Goal: Information Seeking & Learning: Check status

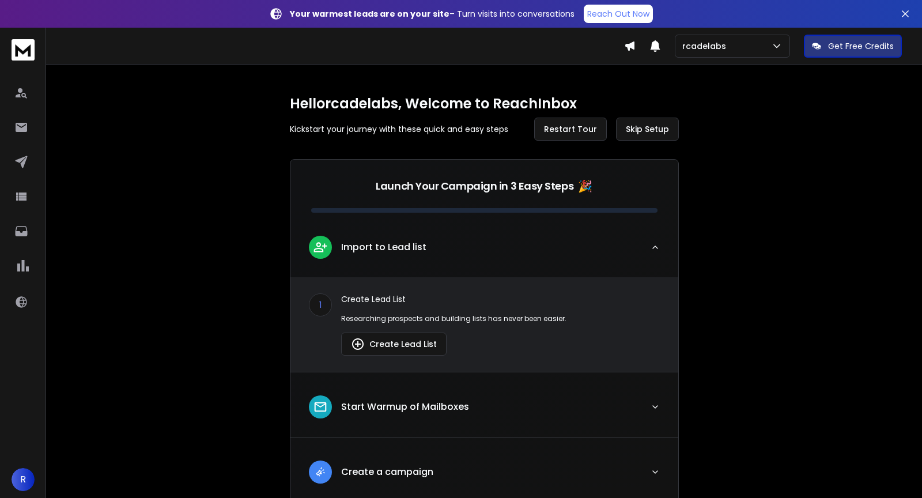
scroll to position [1, 0]
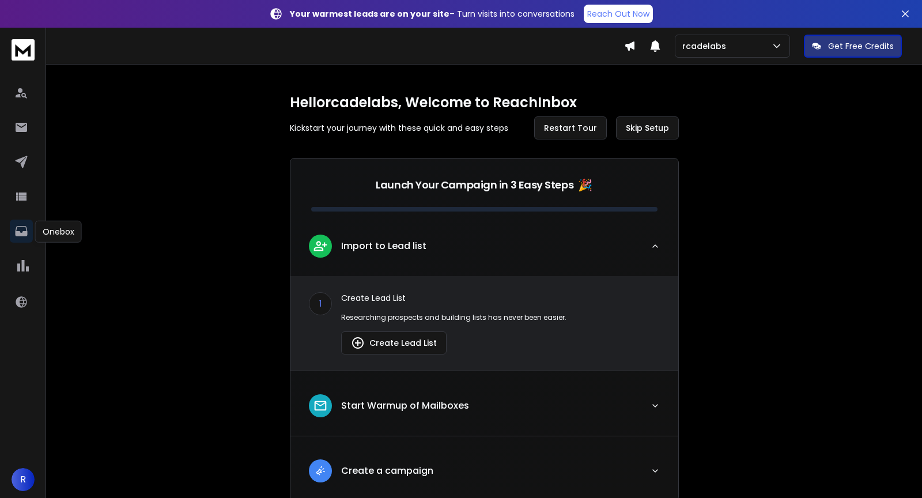
click at [19, 237] on icon at bounding box center [21, 231] width 14 height 14
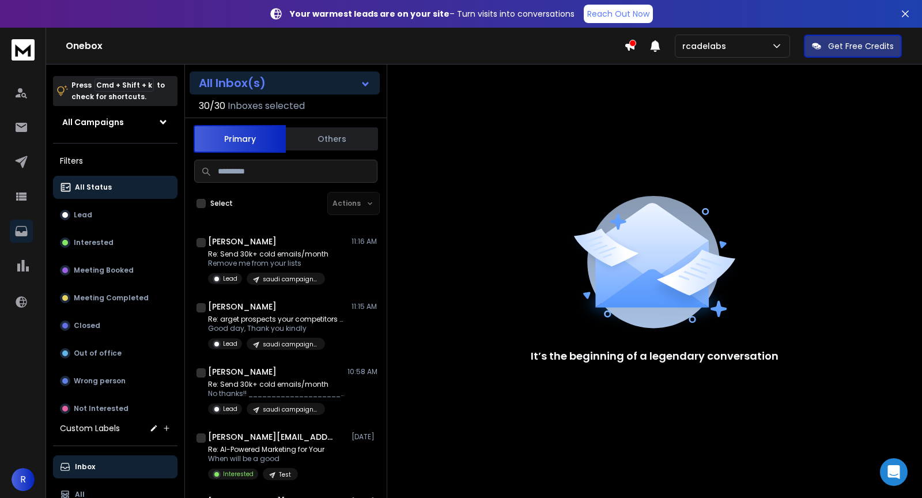
click at [335, 81] on button "All Inbox(s)" at bounding box center [285, 82] width 190 height 23
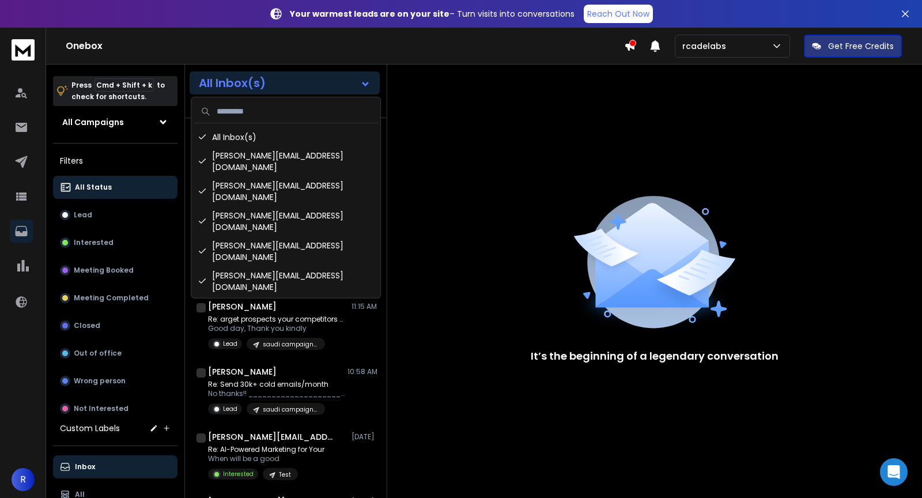
click at [332, 86] on button "All Inbox(s)" at bounding box center [285, 82] width 190 height 23
click at [522, 130] on div "It’s the beginning of a legendary conversation" at bounding box center [654, 276] width 535 height 423
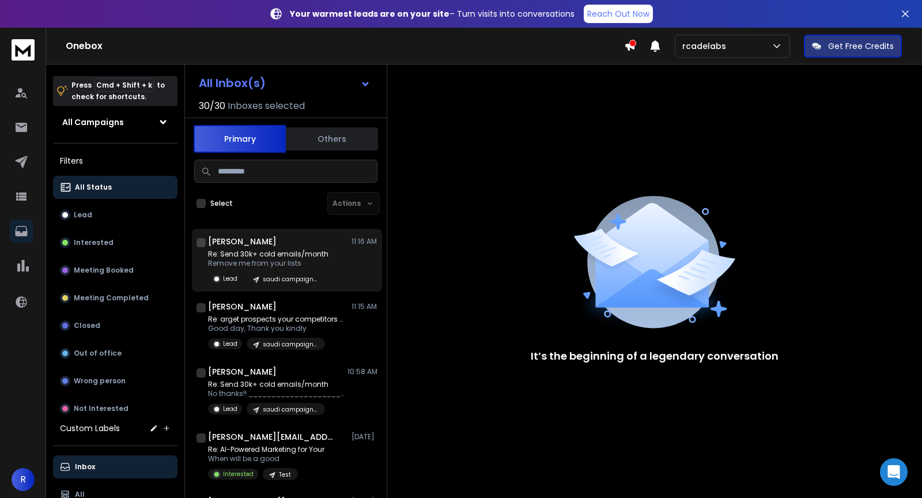
click at [305, 245] on div "[PERSON_NAME] 11:16 AM" at bounding box center [292, 242] width 169 height 12
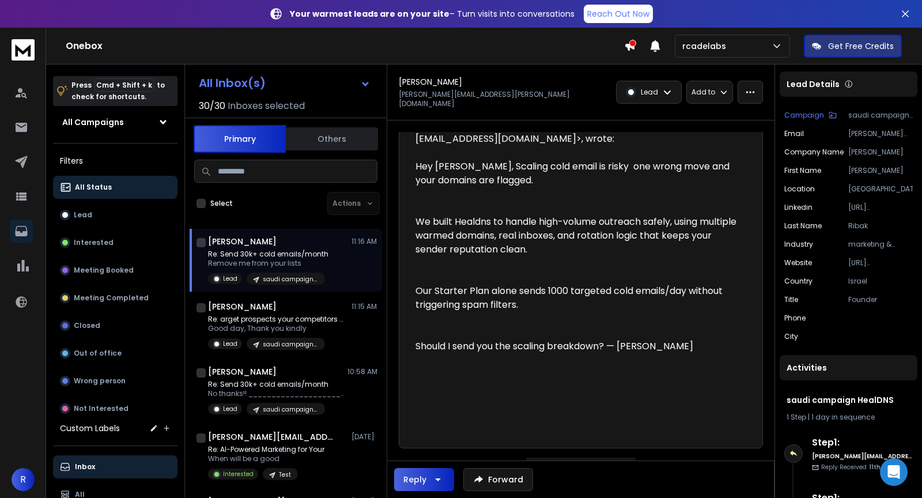
scroll to position [583, 0]
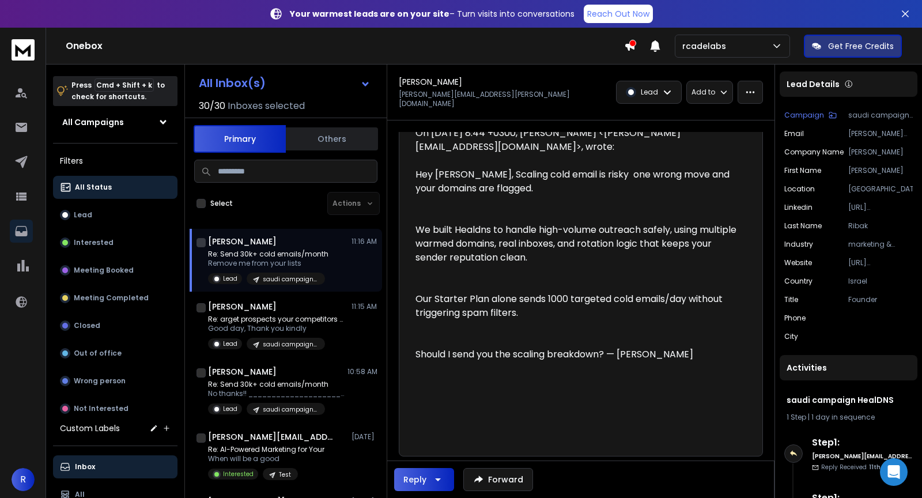
click at [907, 8] on div at bounding box center [905, 14] width 10 height 28
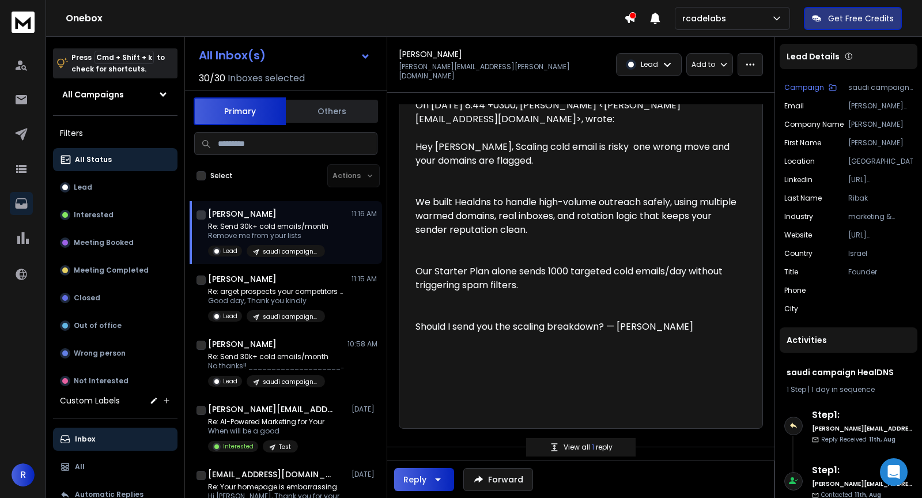
scroll to position [615, 0]
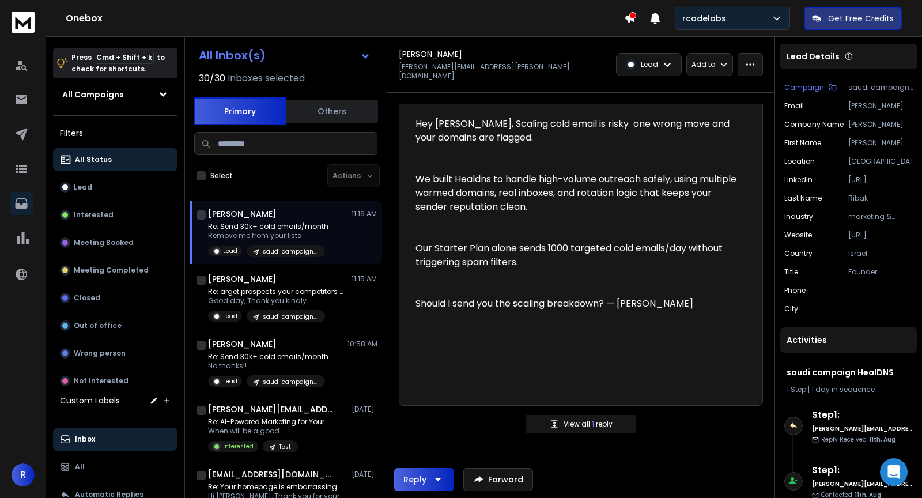
click at [738, 11] on button "rcadelabs" at bounding box center [732, 18] width 115 height 23
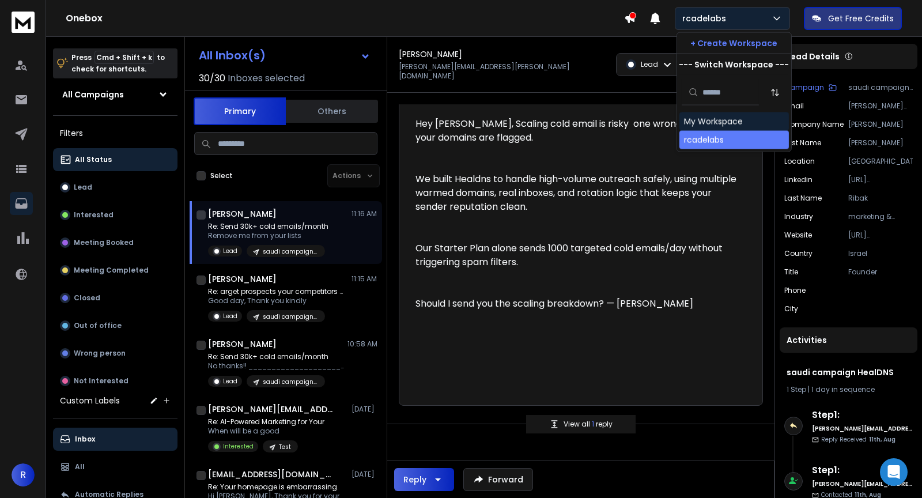
click at [738, 13] on div "rcadelabs" at bounding box center [733, 19] width 100 height 12
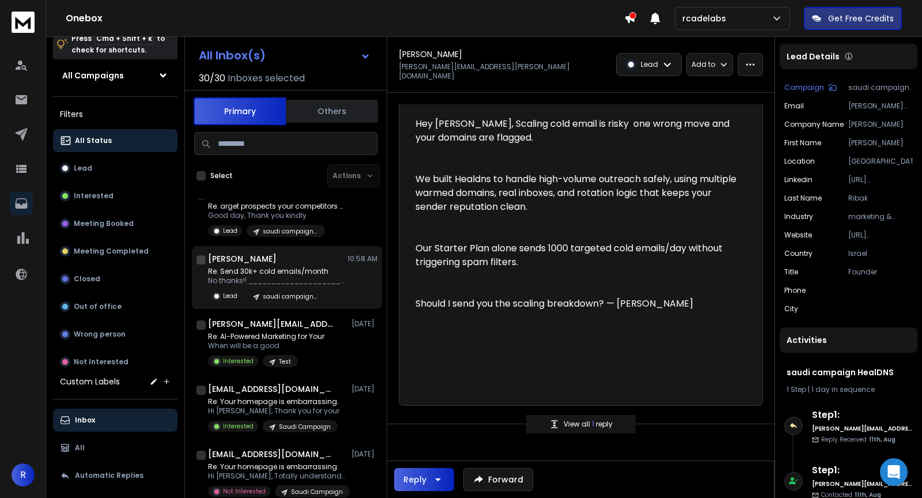
scroll to position [90, 0]
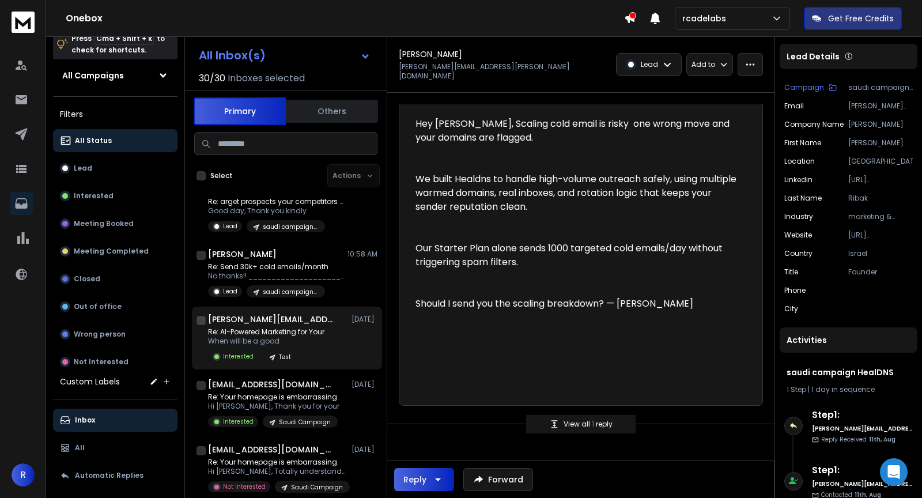
click at [304, 339] on p "When will be a good" at bounding box center [266, 341] width 116 height 9
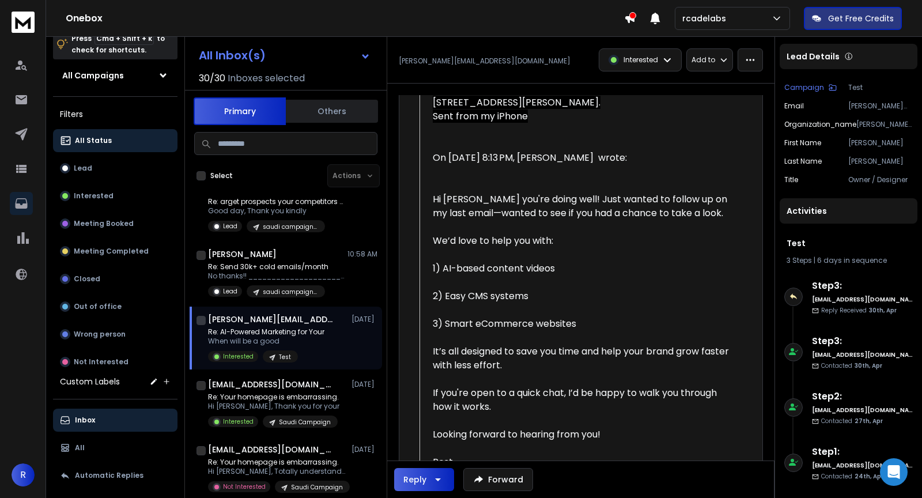
scroll to position [532, 0]
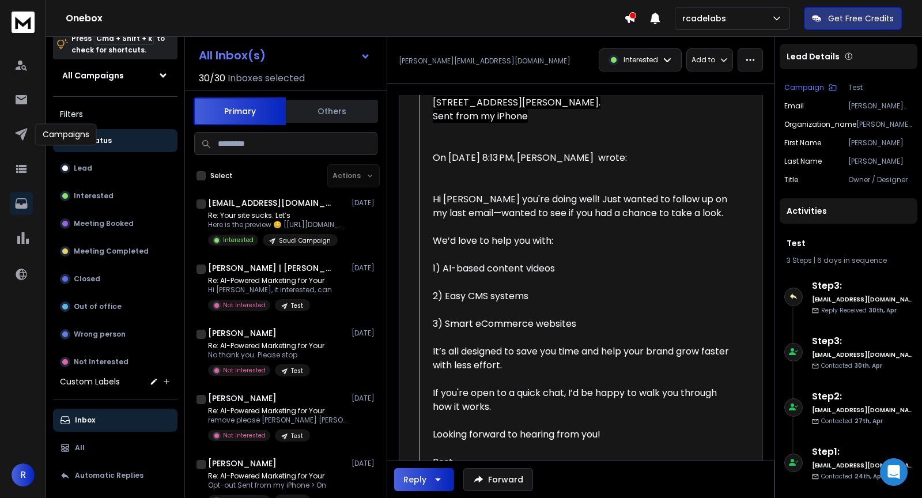
click at [19, 122] on div at bounding box center [23, 169] width 27 height 244
click at [20, 128] on icon at bounding box center [21, 134] width 14 height 14
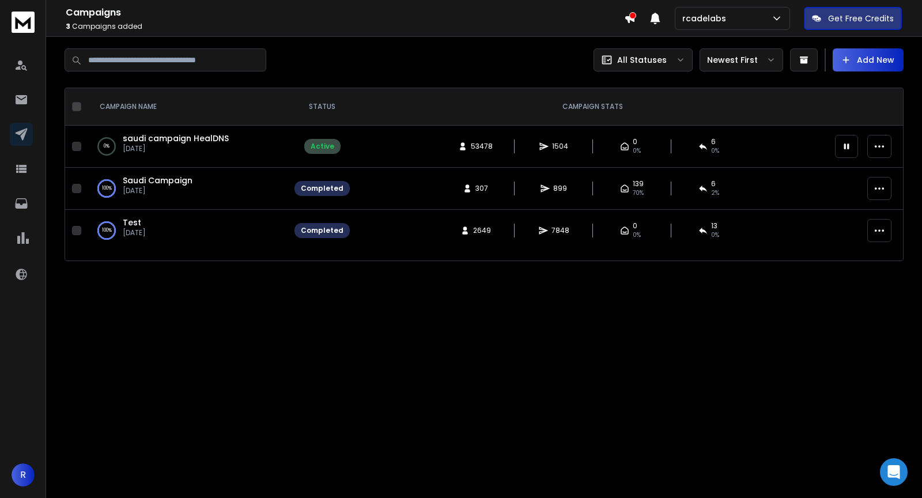
click at [168, 136] on span "saudi campaign HealDNS" at bounding box center [176, 139] width 106 height 12
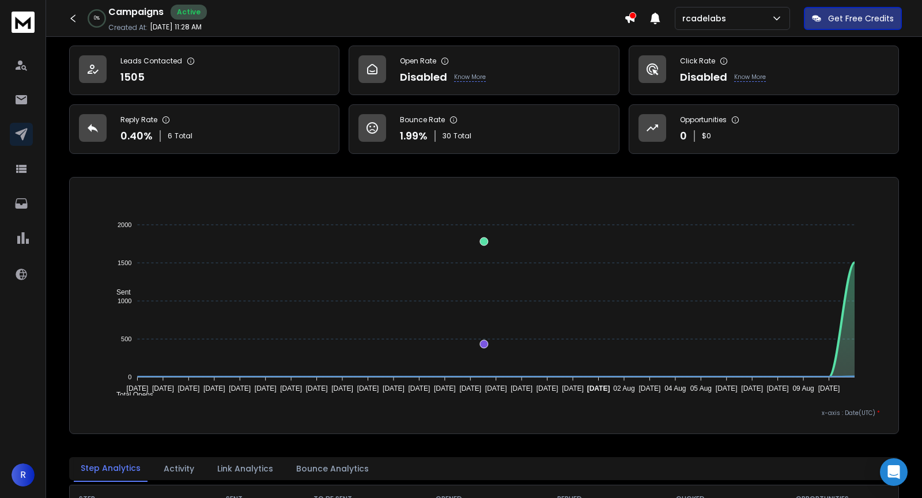
scroll to position [116, 0]
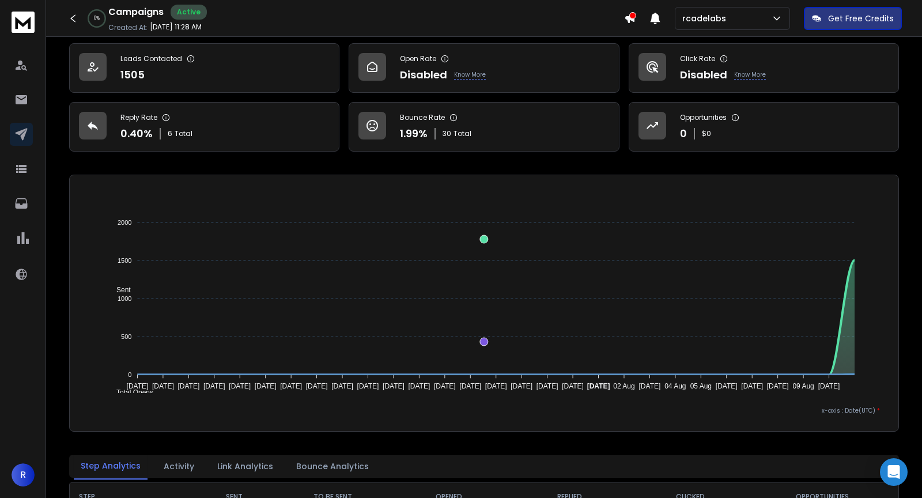
click at [401, 232] on foreignobject "Sent Total Opens Unique Opens Links Clicked Total Replies" at bounding box center [484, 292] width 753 height 202
click at [414, 121] on div "Bounce Rate" at bounding box center [435, 118] width 71 height 12
click at [432, 139] on div "1.99 % 30 Total" at bounding box center [435, 134] width 71 height 16
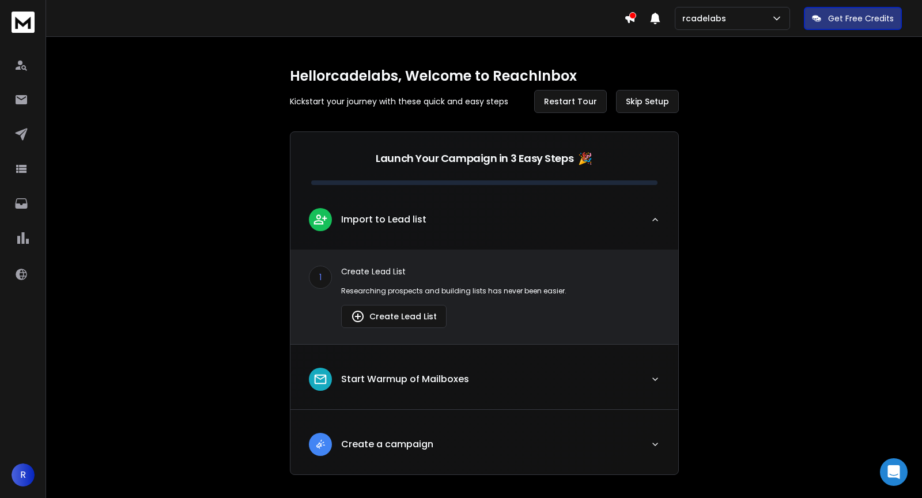
scroll to position [5, 0]
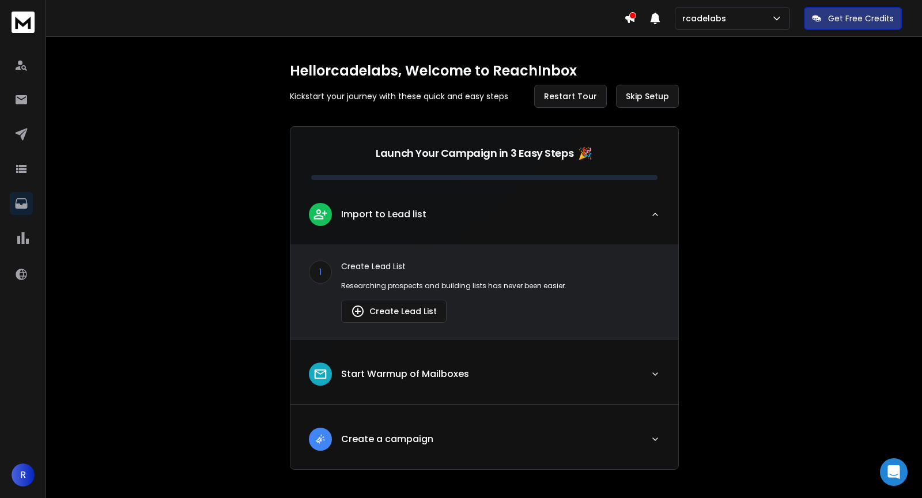
click at [28, 201] on icon at bounding box center [21, 204] width 14 height 14
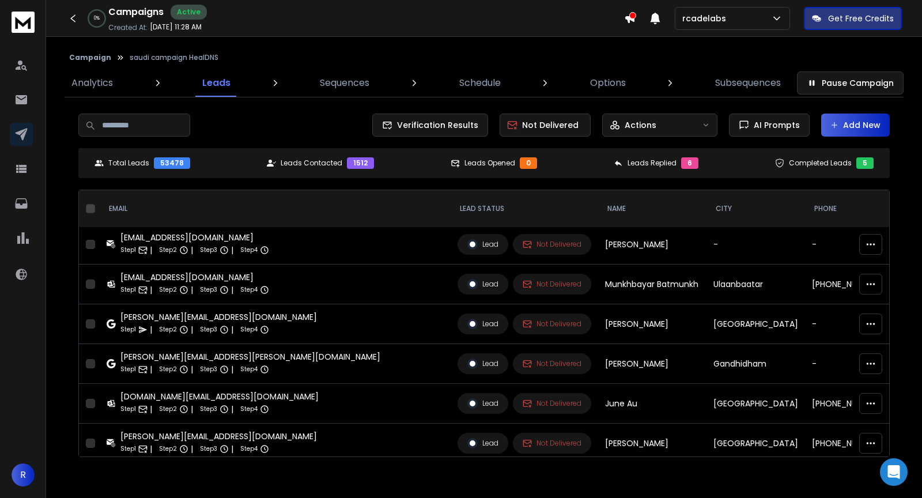
scroll to position [1004, 0]
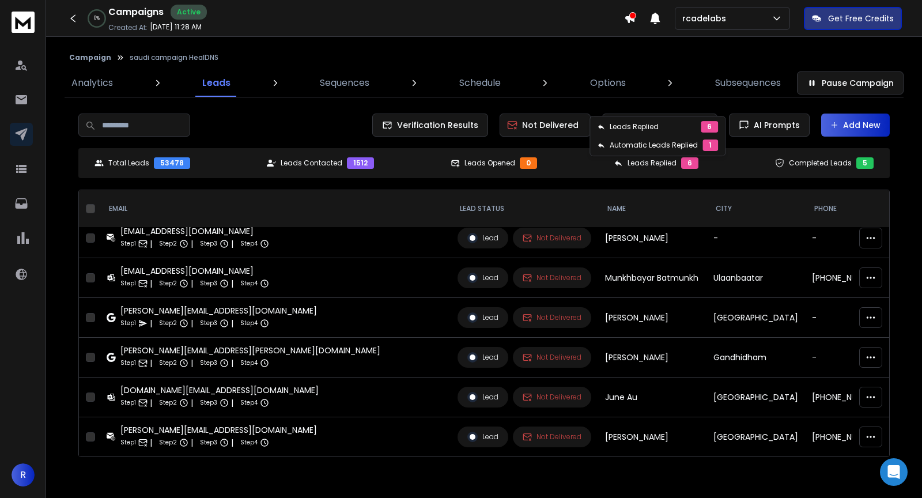
click at [650, 160] on p "Leads Replied" at bounding box center [652, 163] width 49 height 9
click at [631, 164] on p "Leads Replied" at bounding box center [652, 163] width 49 height 9
click at [21, 129] on icon at bounding box center [21, 134] width 14 height 14
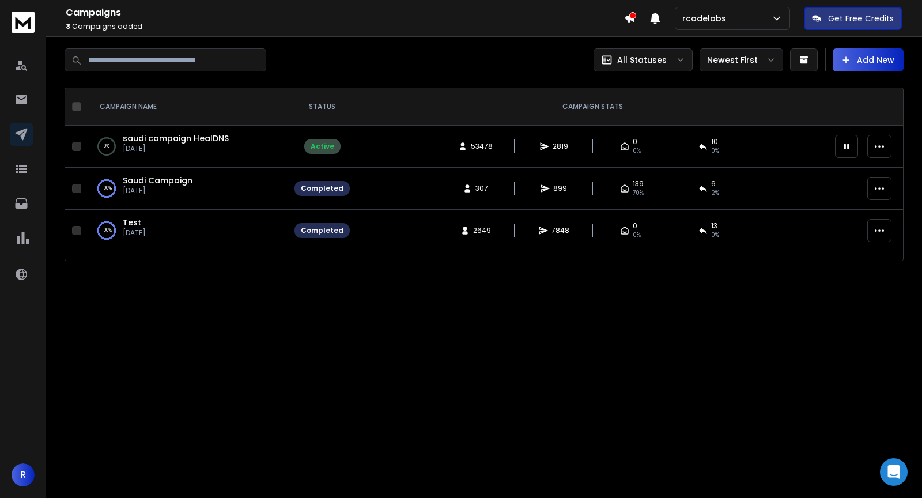
click at [244, 157] on div "0 % saudi campaign HealDNS [DATE]" at bounding box center [186, 147] width 179 height 28
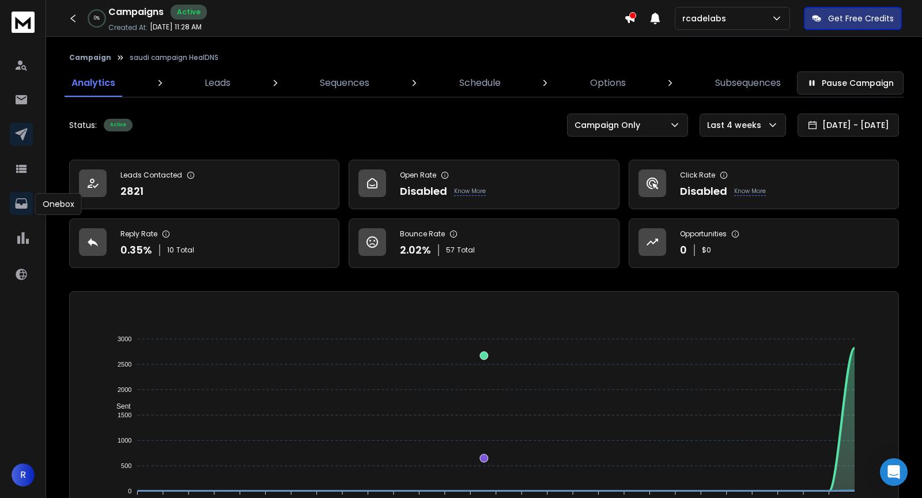
click at [20, 205] on icon at bounding box center [21, 203] width 12 height 10
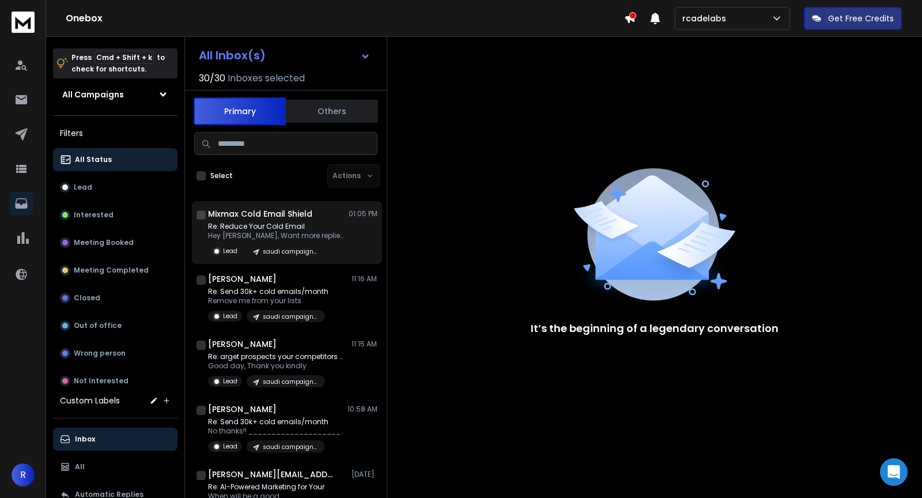
click at [280, 228] on p "Re: Reduce Your Cold Email" at bounding box center [277, 226] width 138 height 9
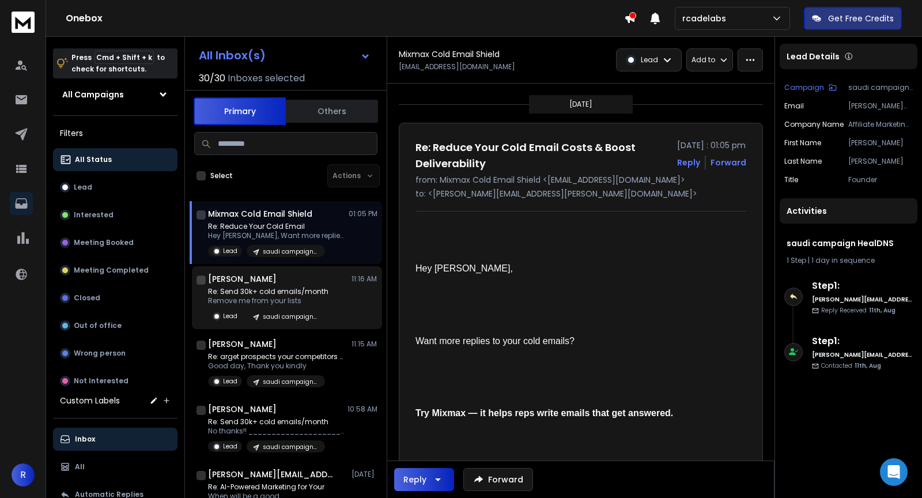
click at [309, 280] on div "[PERSON_NAME] 11:16 AM" at bounding box center [292, 279] width 169 height 12
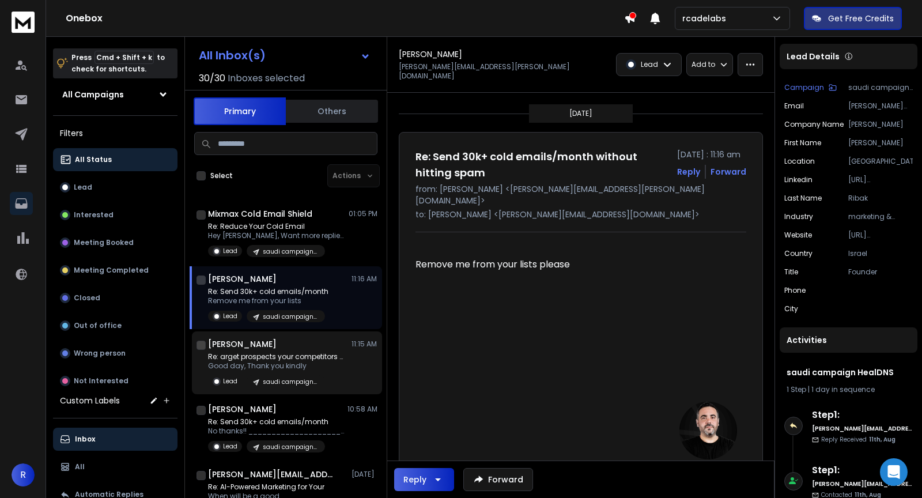
click at [316, 347] on div "[PERSON_NAME] 11:15 AM" at bounding box center [292, 344] width 169 height 12
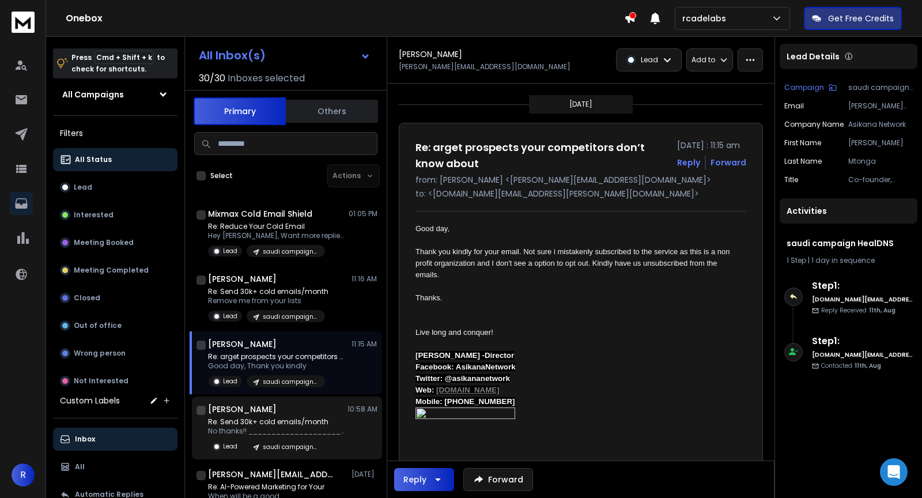
click at [307, 409] on div "[PERSON_NAME] 10:58 AM" at bounding box center [292, 410] width 169 height 12
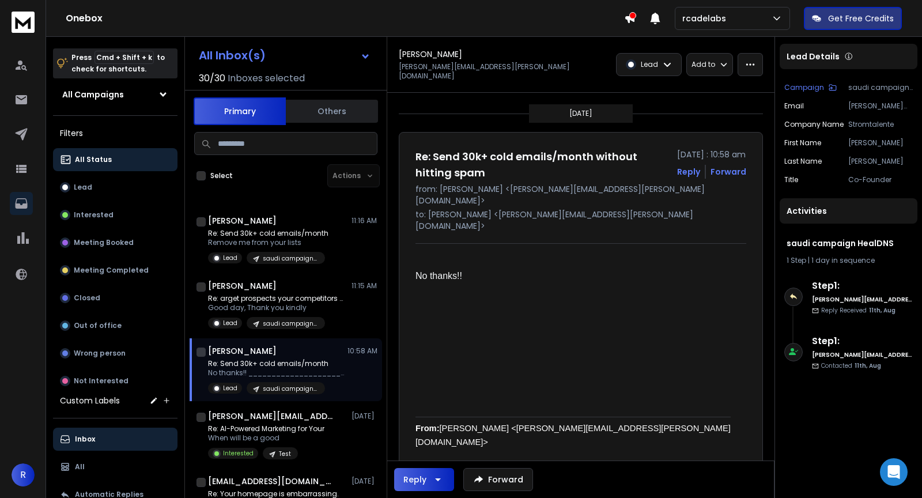
scroll to position [59, 0]
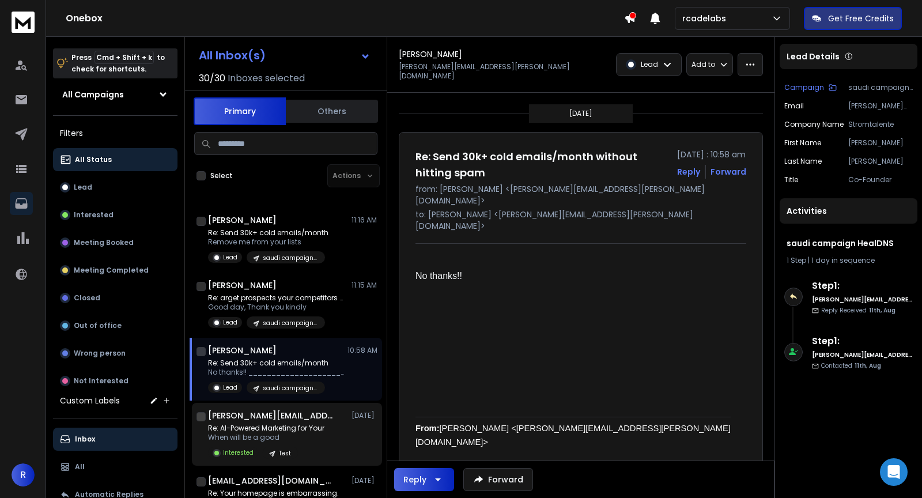
click at [323, 431] on p "Re: AI-Powered Marketing for Your" at bounding box center [266, 428] width 116 height 9
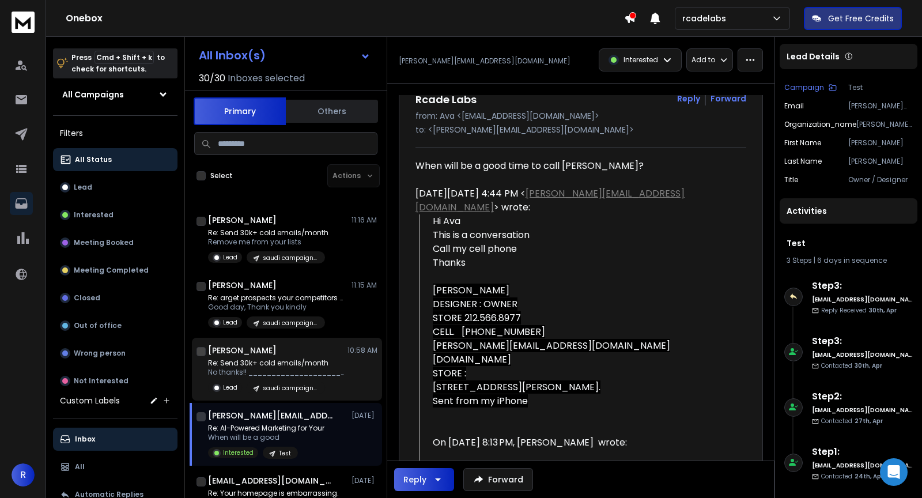
scroll to position [191, 0]
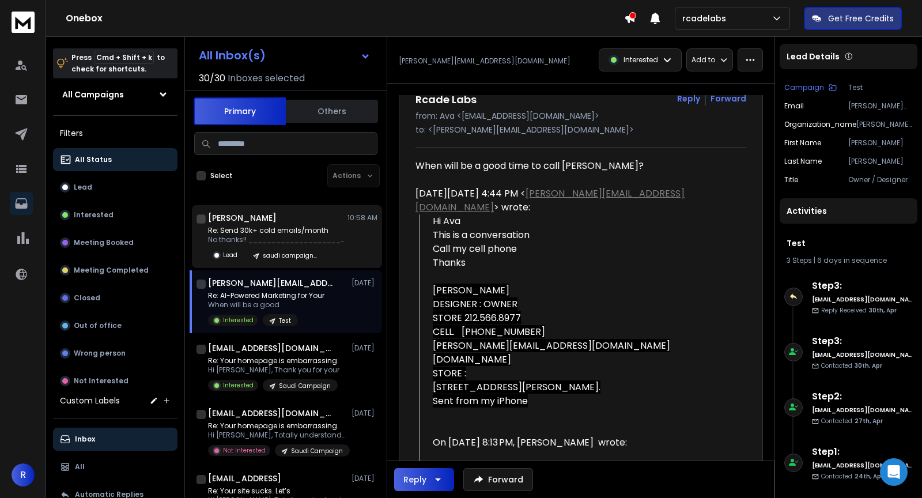
click at [318, 391] on div "Saudi Campaign" at bounding box center [300, 385] width 75 height 12
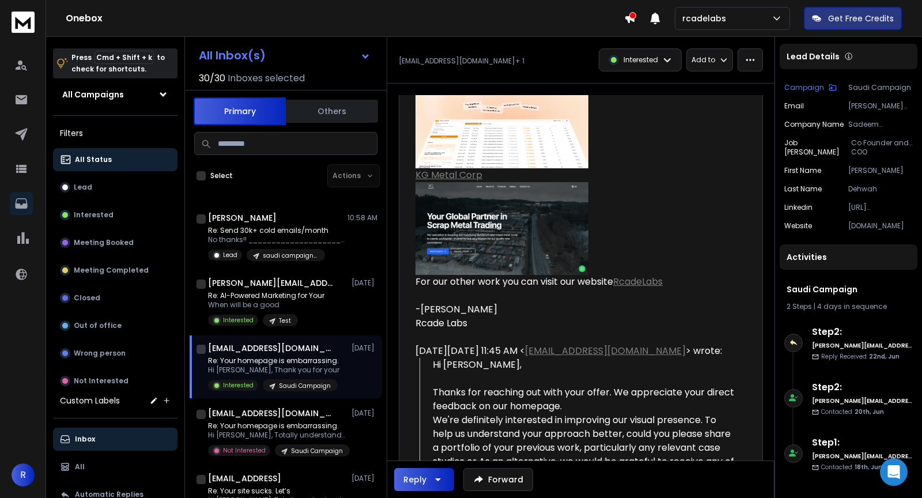
scroll to position [519, 0]
click at [335, 269] on div "Mixmax Cold Email Shield 01:05 PM Re: Reduce Your Cold Email Hey [PERSON_NAME],…" at bounding box center [286, 383] width 202 height 368
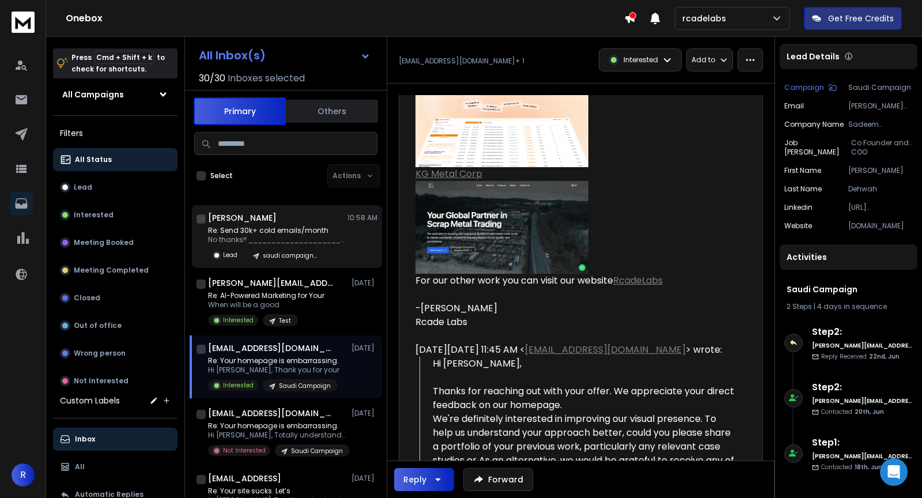
click at [326, 220] on div "[PERSON_NAME] 10:58 AM" at bounding box center [292, 218] width 169 height 12
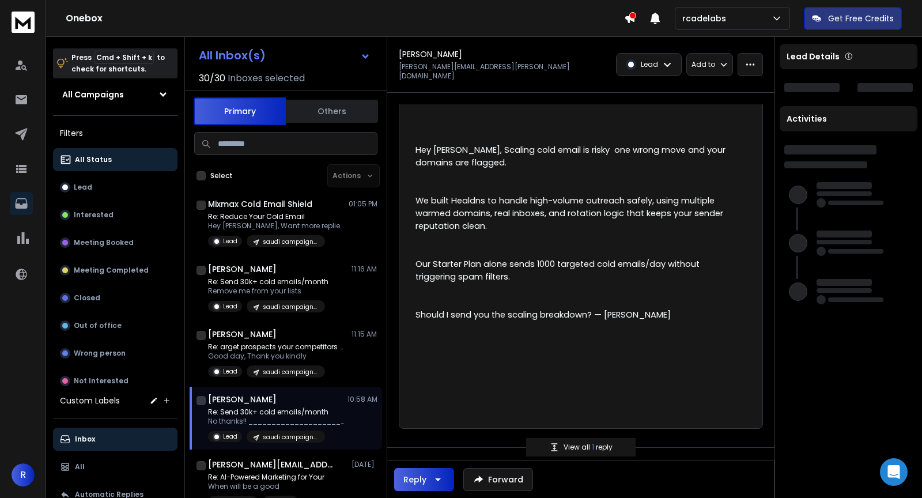
scroll to position [0, 0]
